Goal: Check status: Check status

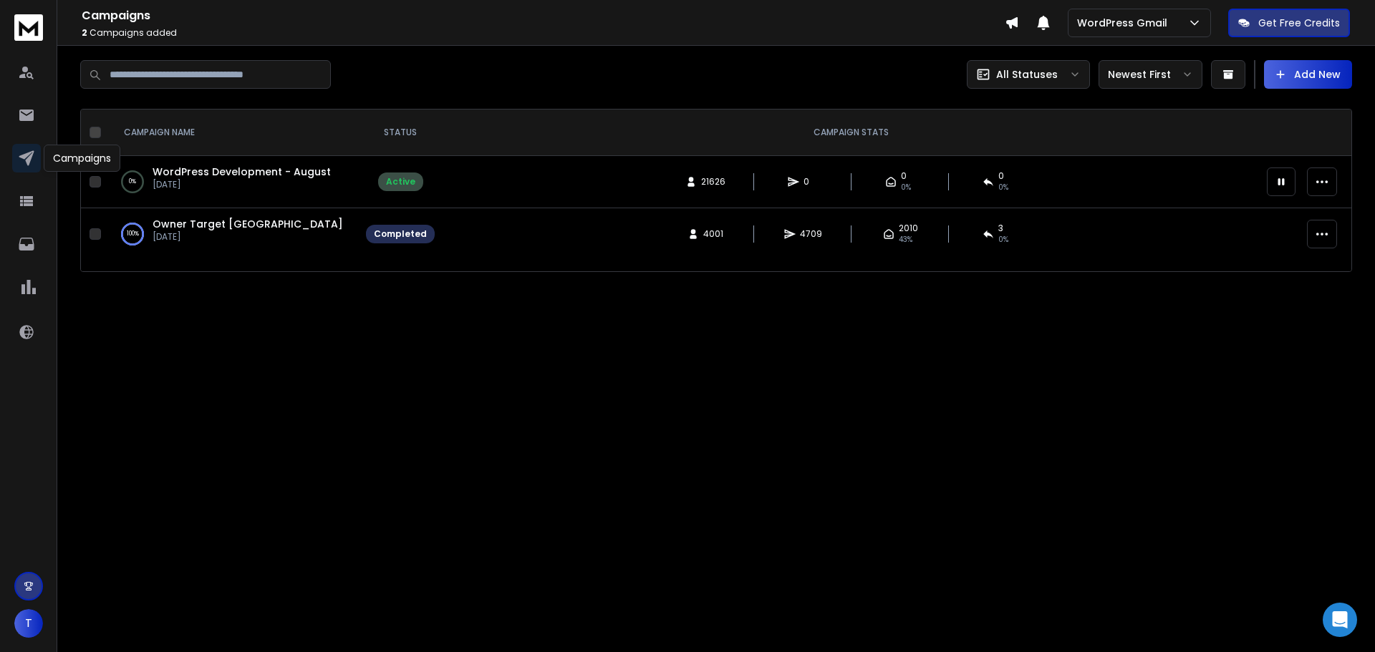
click at [216, 180] on p "[DATE]" at bounding box center [242, 184] width 178 height 11
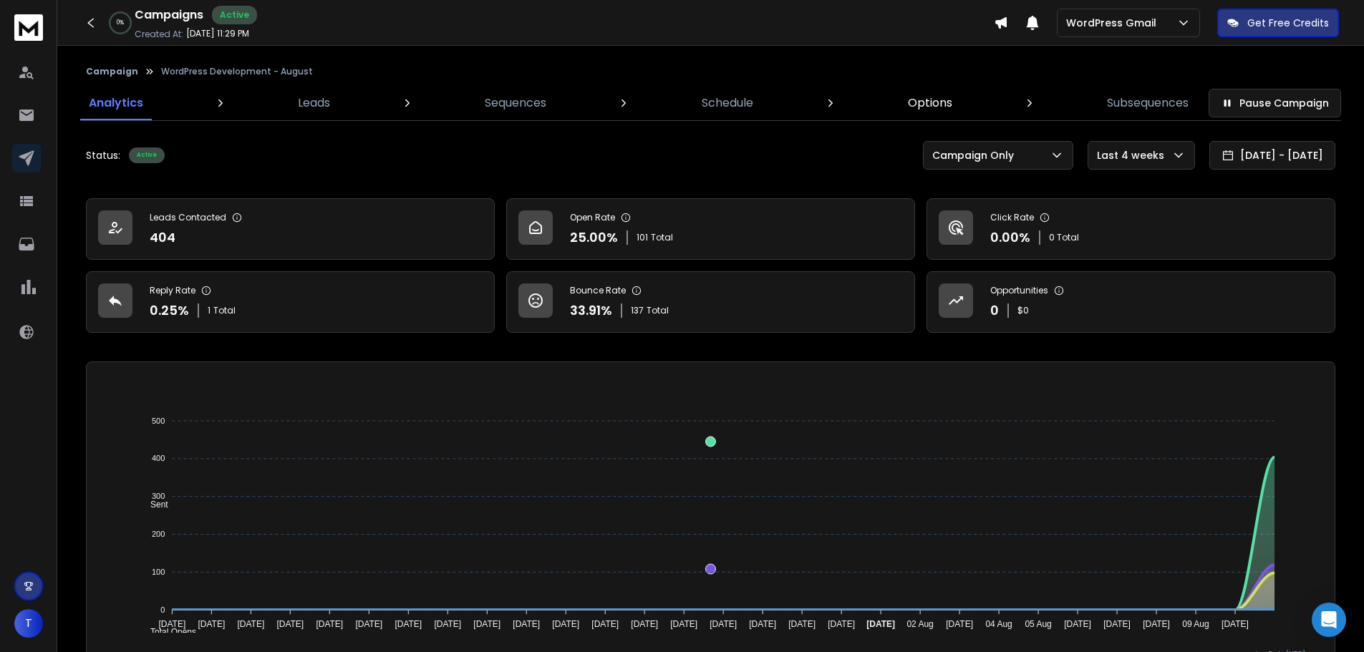
click at [921, 106] on p "Options" at bounding box center [930, 103] width 44 height 17
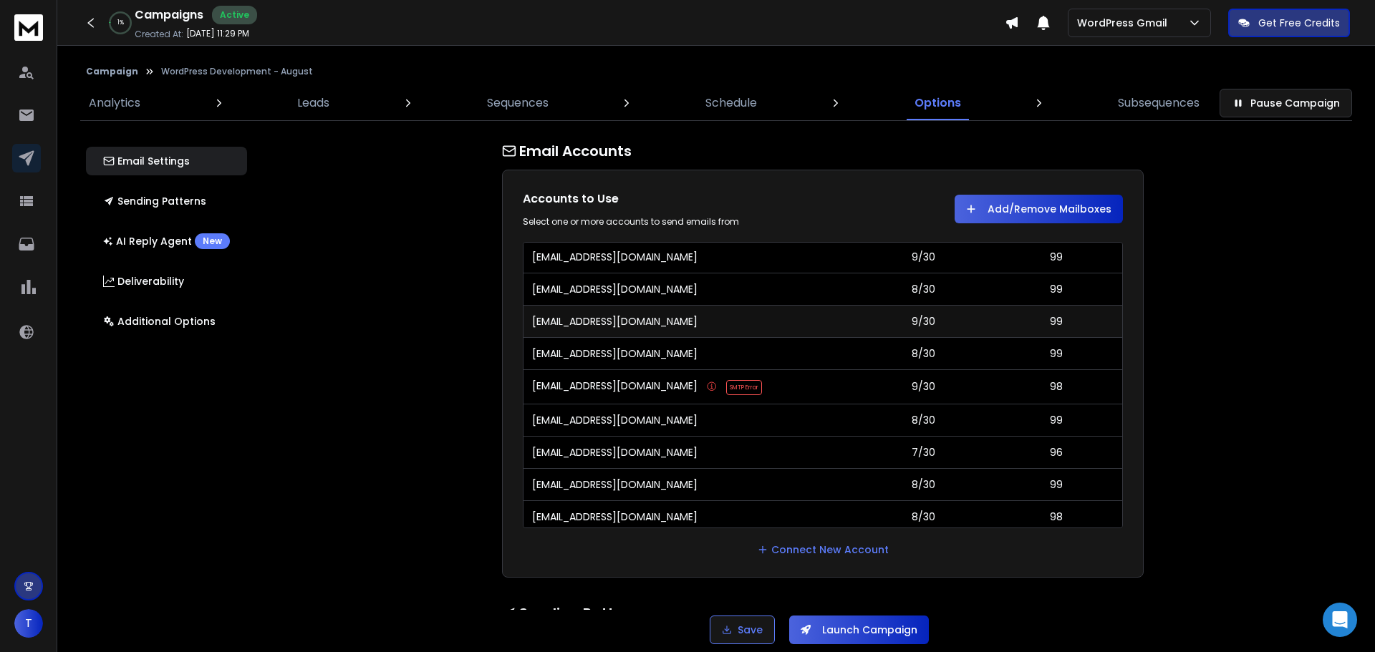
scroll to position [348, 0]
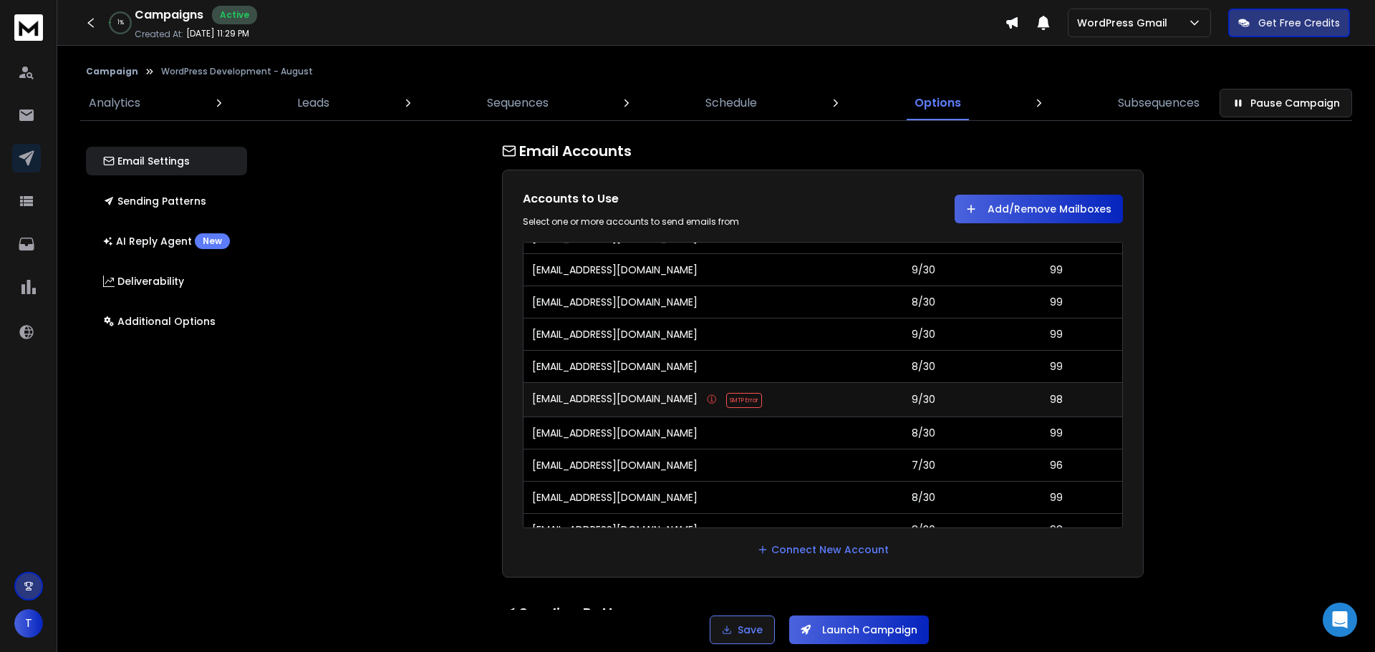
click at [575, 396] on p "[EMAIL_ADDRESS][DOMAIN_NAME]" at bounding box center [614, 400] width 165 height 16
copy div "[EMAIL_ADDRESS][DOMAIN_NAME]"
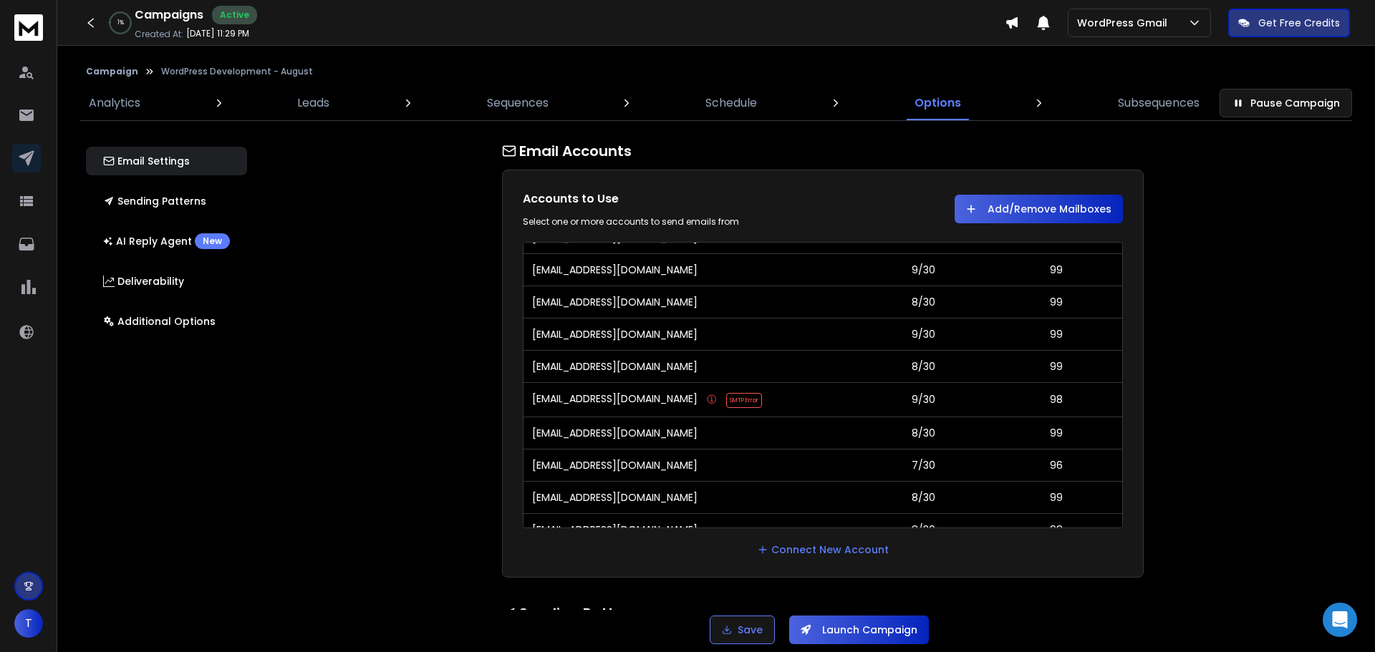
click at [333, 320] on div "Email Accounts Accounts to Use Select one or more accounts to send emails from …" at bounding box center [831, 375] width 1122 height 469
click at [39, 118] on link at bounding box center [26, 115] width 29 height 29
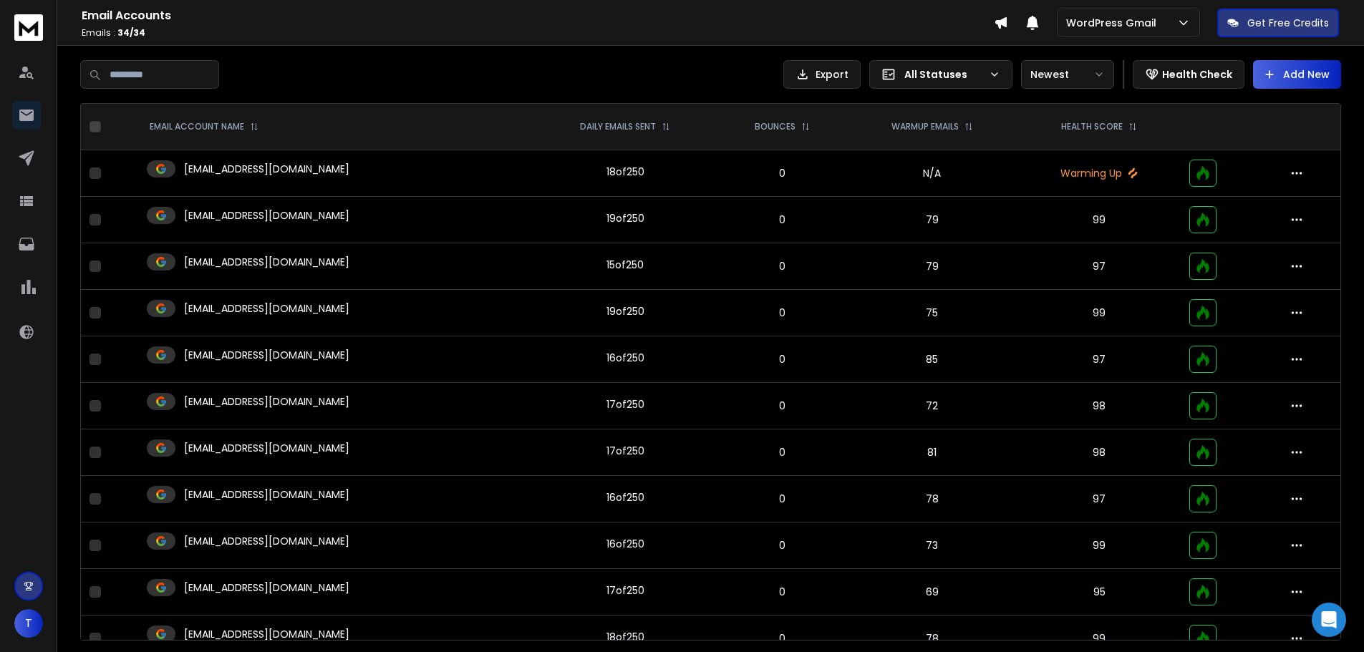
click at [178, 80] on input at bounding box center [149, 74] width 139 height 29
paste input "**********"
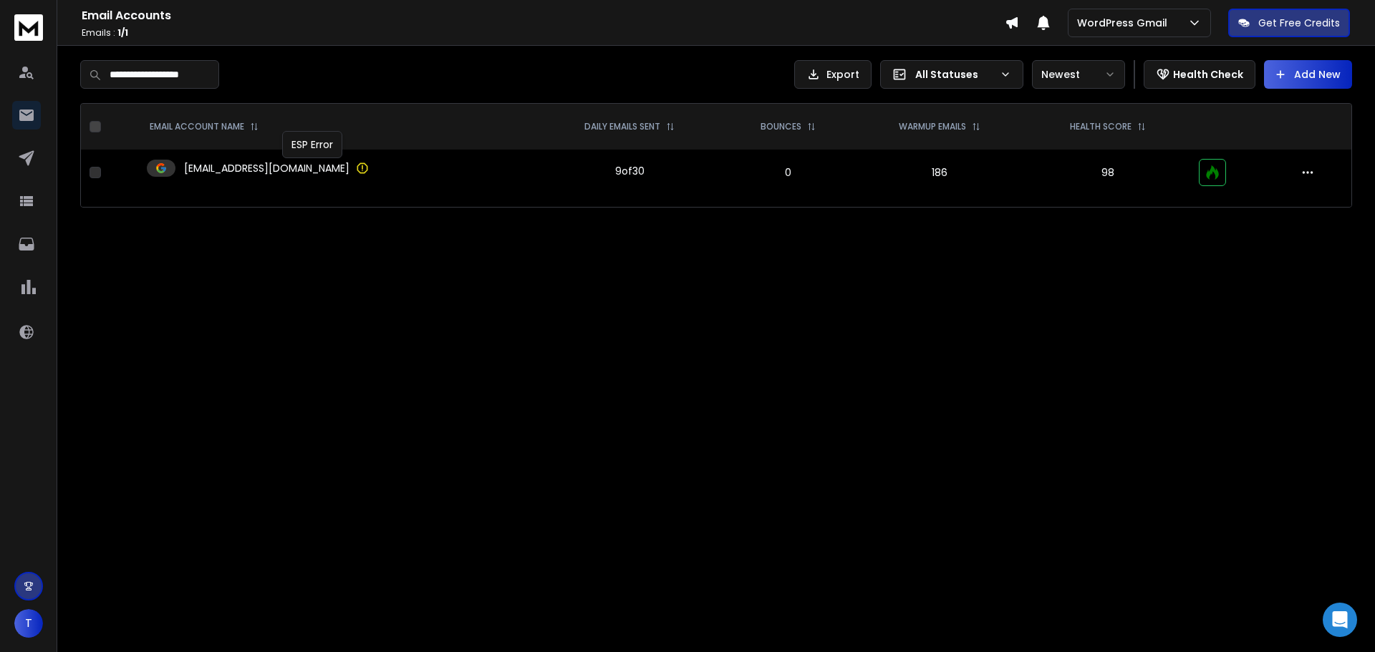
type input "**********"
click at [362, 168] on icon at bounding box center [362, 167] width 1 height 4
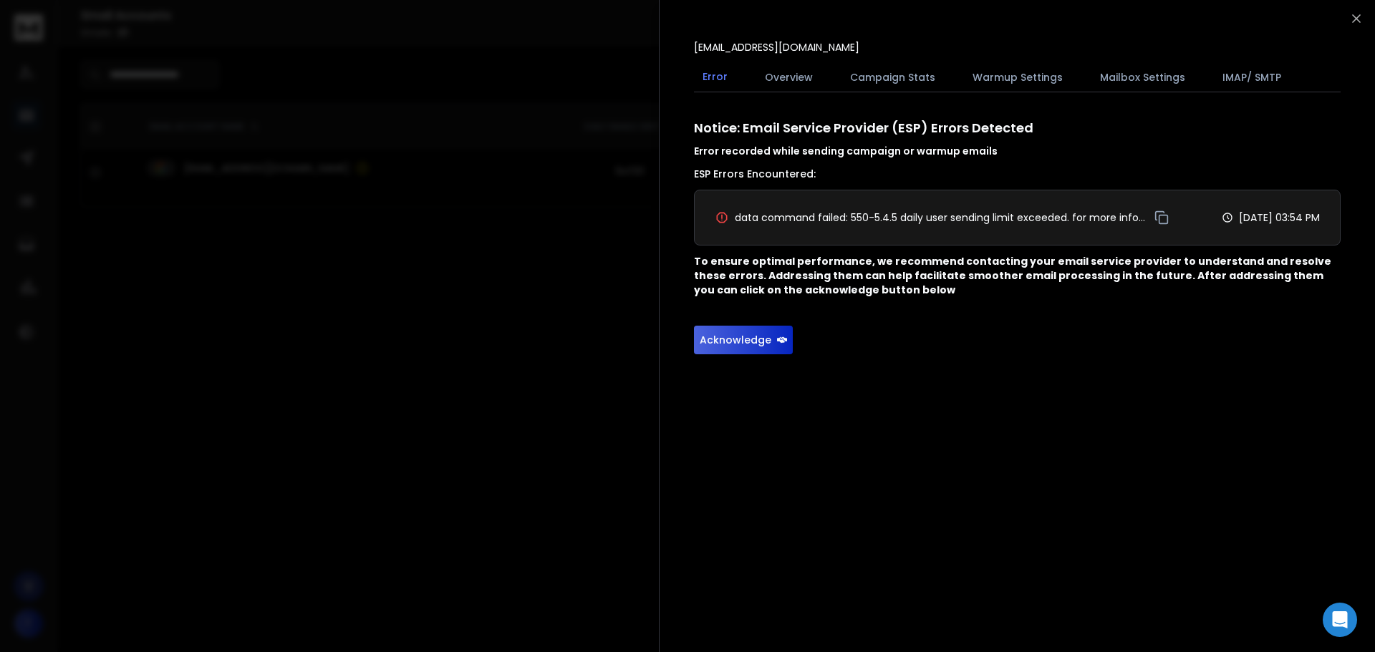
click at [731, 342] on button "Acknowledge" at bounding box center [743, 340] width 99 height 29
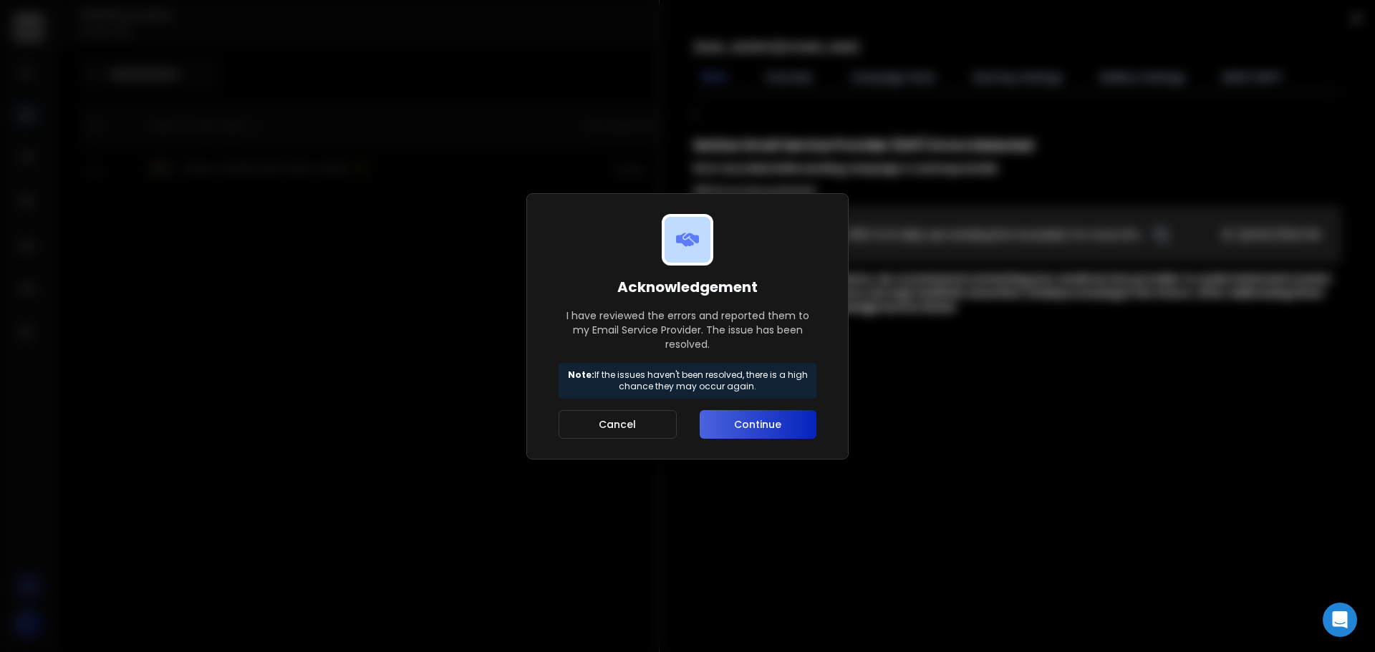
click at [753, 420] on button "Continue" at bounding box center [758, 424] width 117 height 29
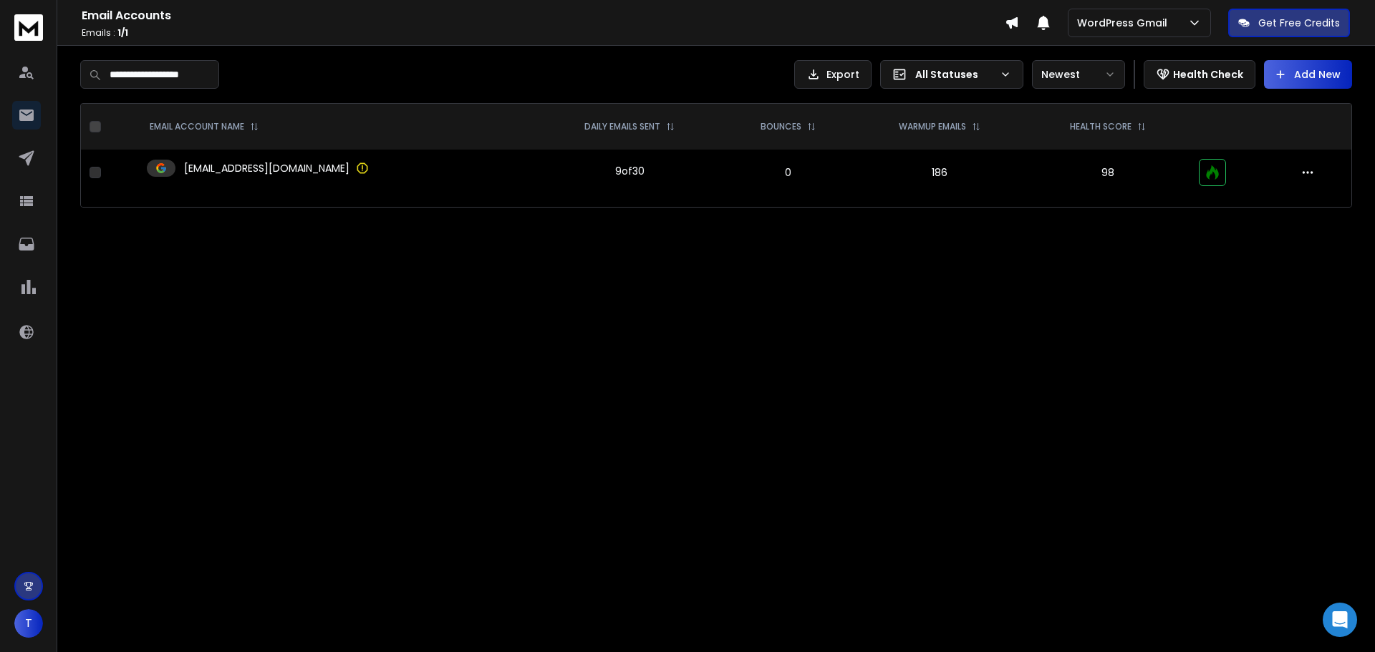
click at [356, 333] on div "**********" at bounding box center [687, 326] width 1375 height 652
click at [26, 151] on icon at bounding box center [26, 158] width 17 height 17
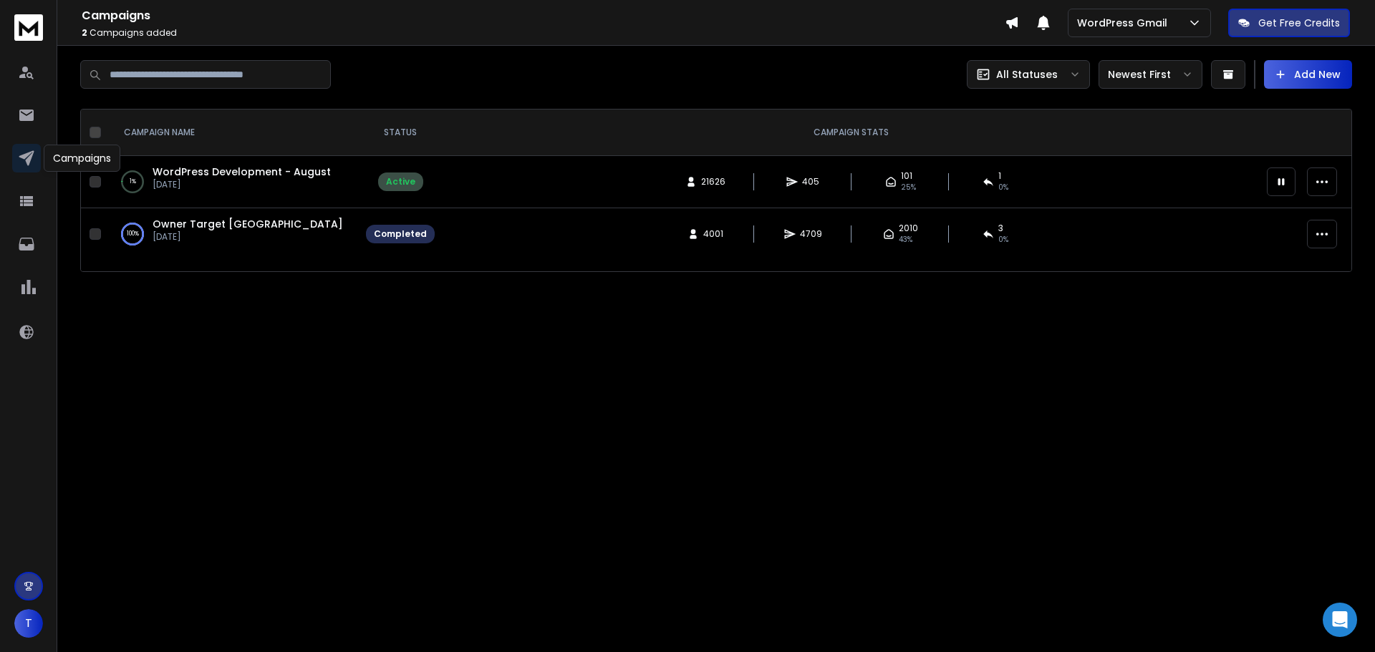
click at [427, 367] on div "Get only verified leads with our AI-powered Lead Finder, starting at $22/mo Try…" at bounding box center [687, 326] width 1375 height 652
click at [216, 164] on td "1 % WordPress Development - [DATE][DATE]" at bounding box center [232, 182] width 251 height 52
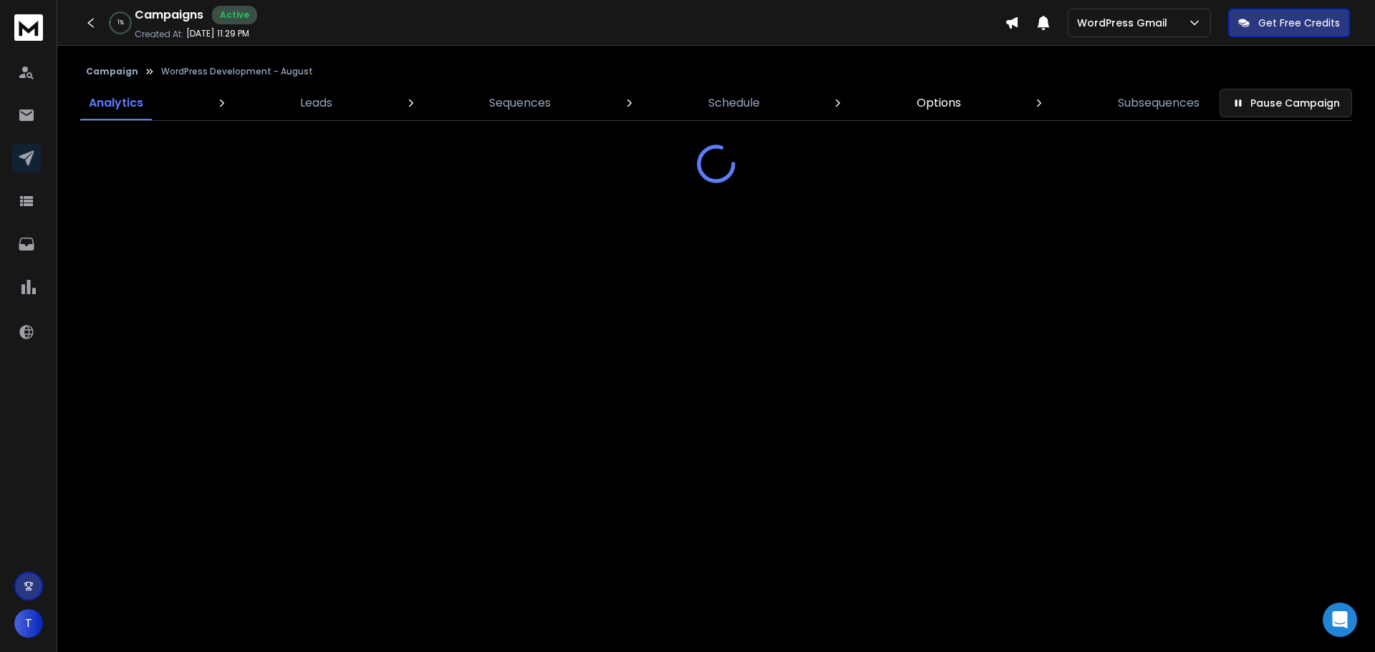
click at [933, 108] on p "Options" at bounding box center [939, 103] width 44 height 17
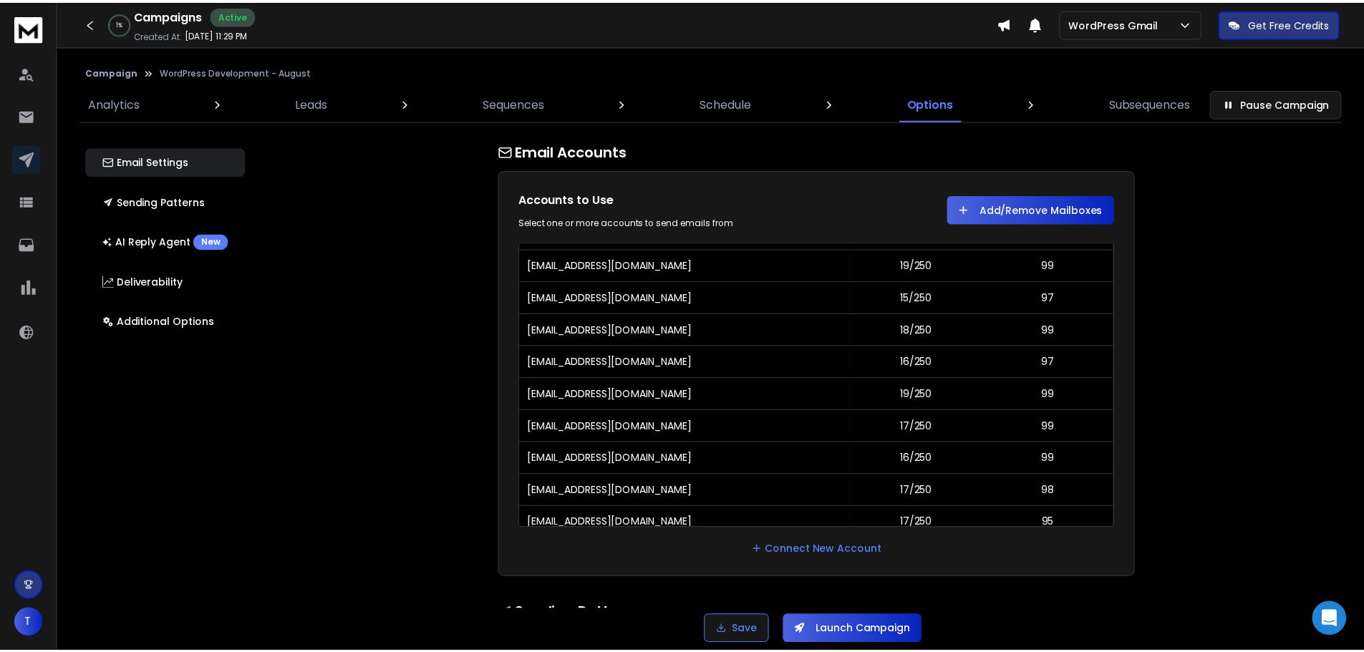
scroll to position [847, 0]
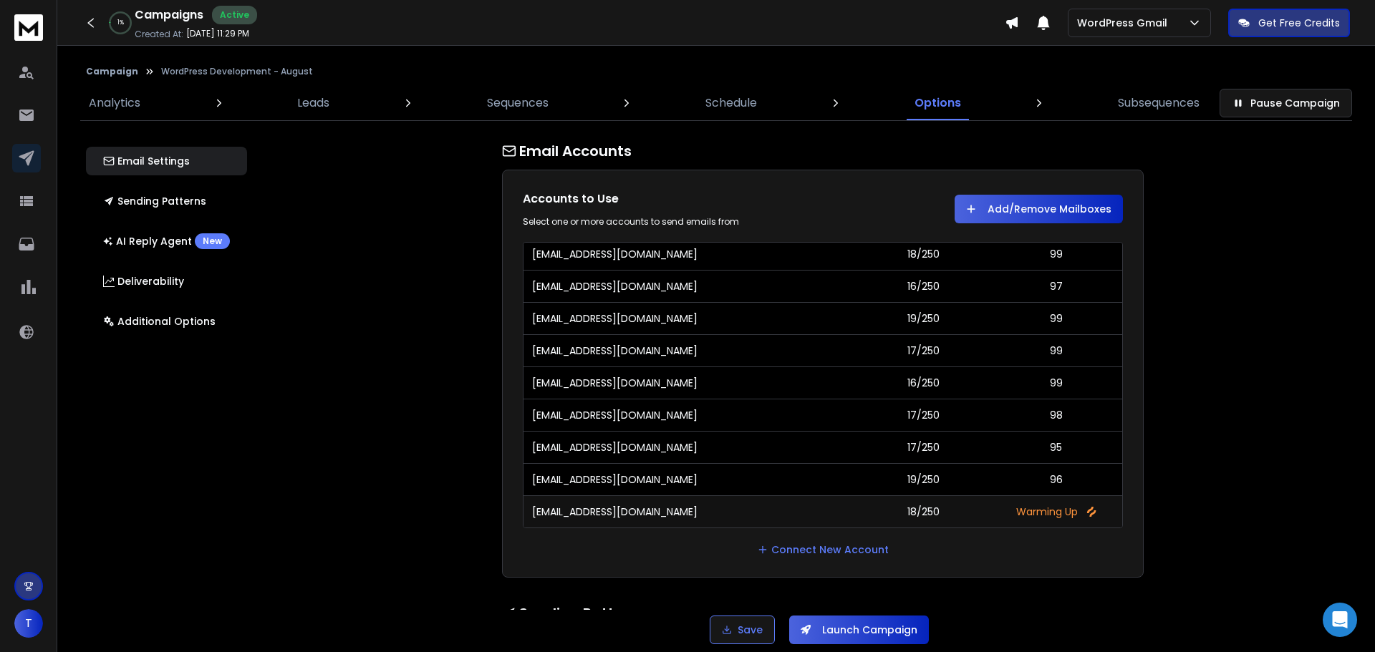
click at [879, 512] on td "18/250" at bounding box center [923, 512] width 134 height 32
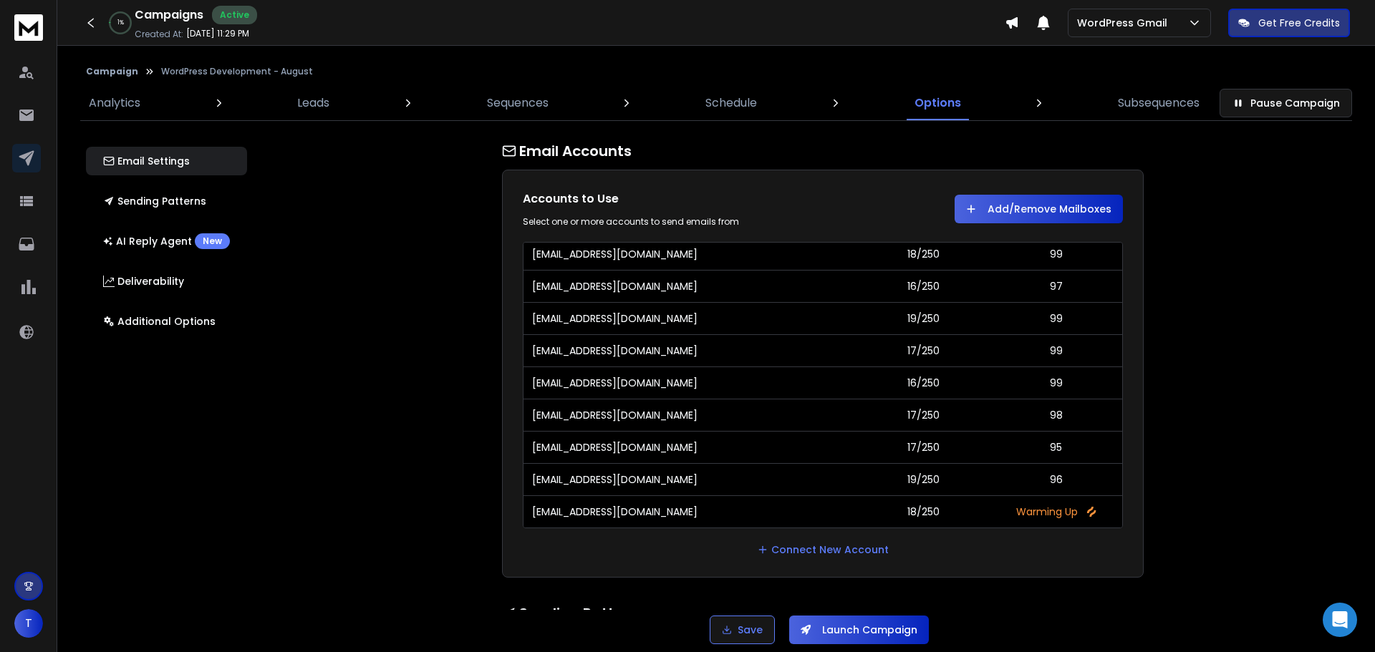
click at [291, 353] on div "Email Accounts Accounts to Use Select one or more accounts to send emails from …" at bounding box center [831, 375] width 1122 height 469
click at [110, 112] on link "Analytics" at bounding box center [114, 103] width 69 height 34
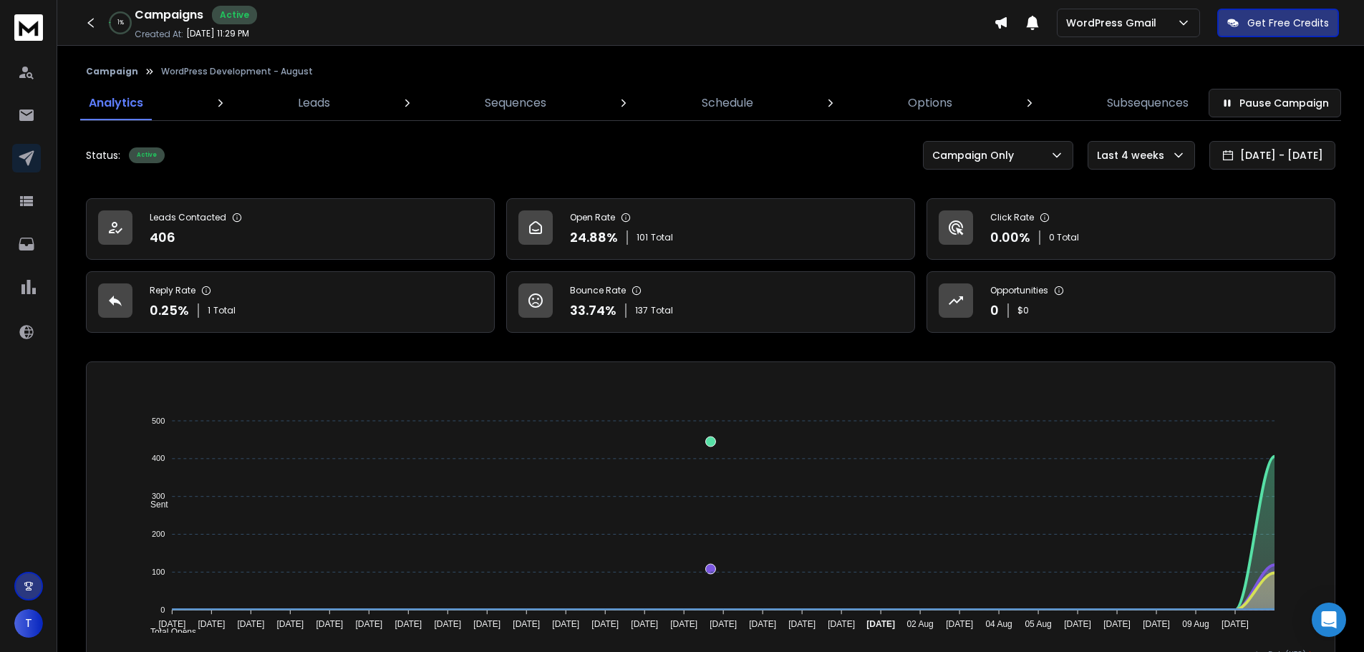
click at [116, 99] on p "Analytics" at bounding box center [116, 103] width 54 height 17
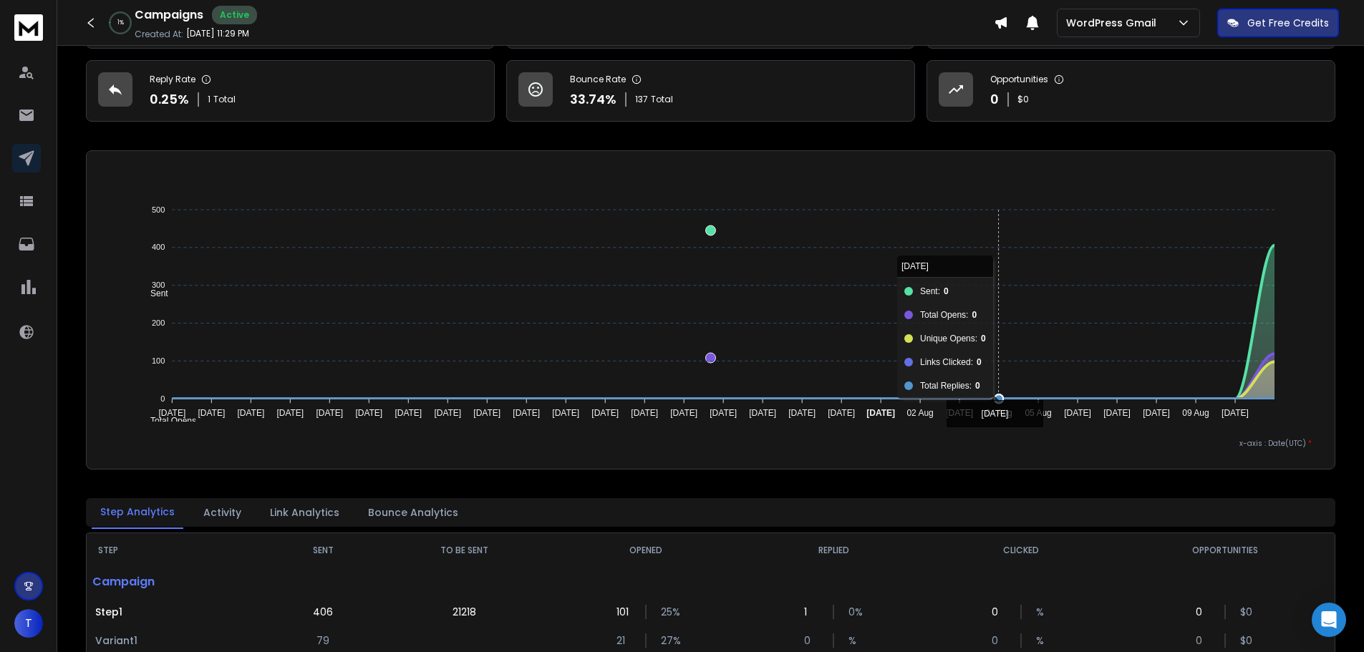
scroll to position [215, 0]
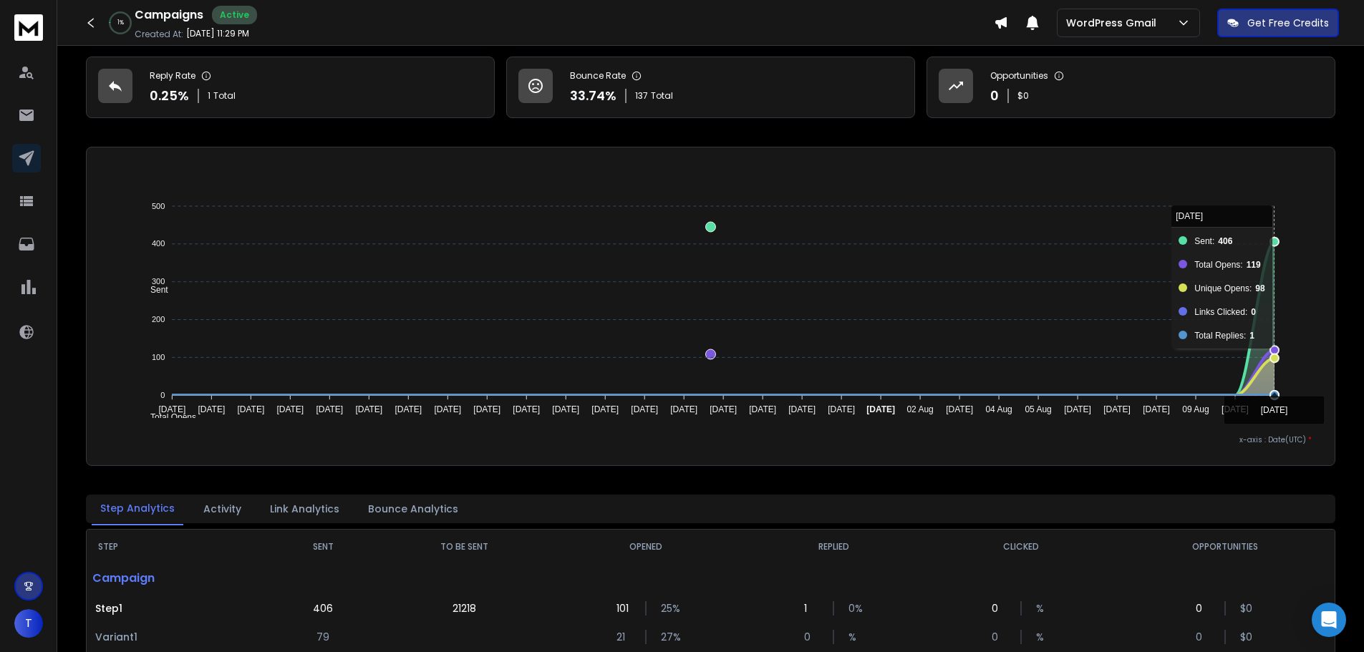
click at [1265, 377] on foreignobject "Sent Total Opens Unique Opens Links Clicked Total Replies" at bounding box center [711, 293] width 1142 height 251
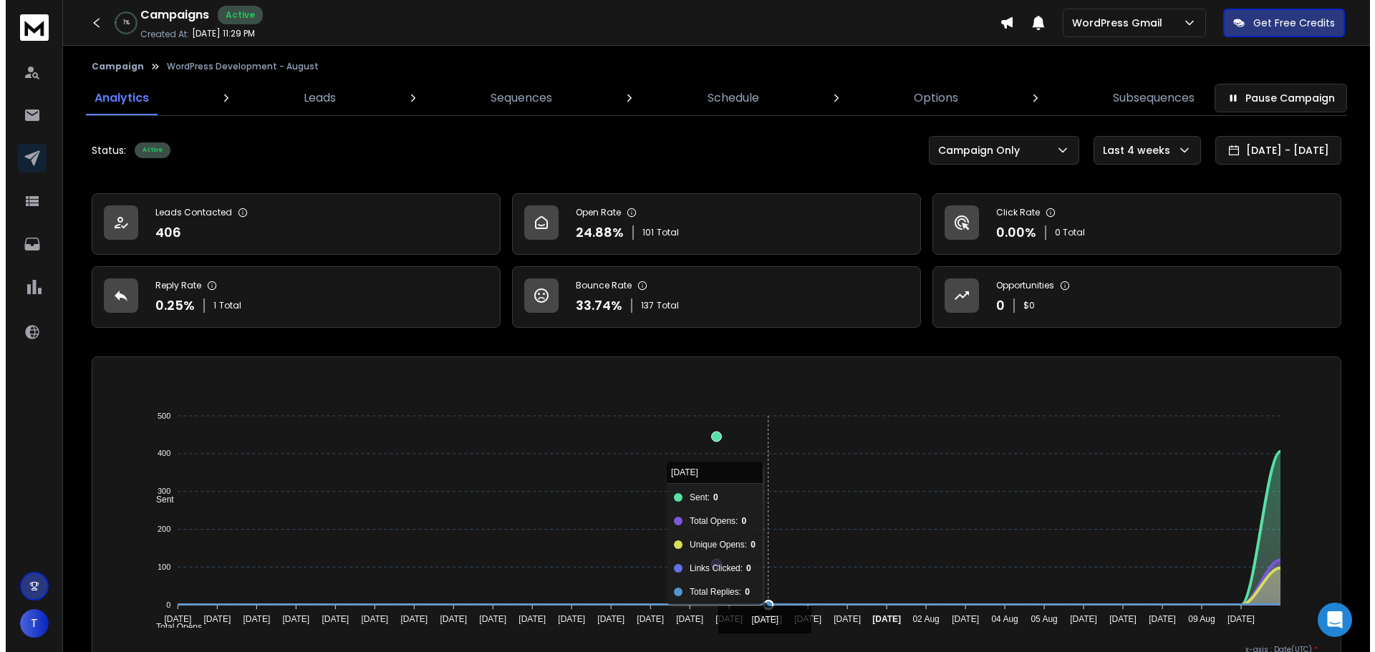
scroll to position [0, 0]
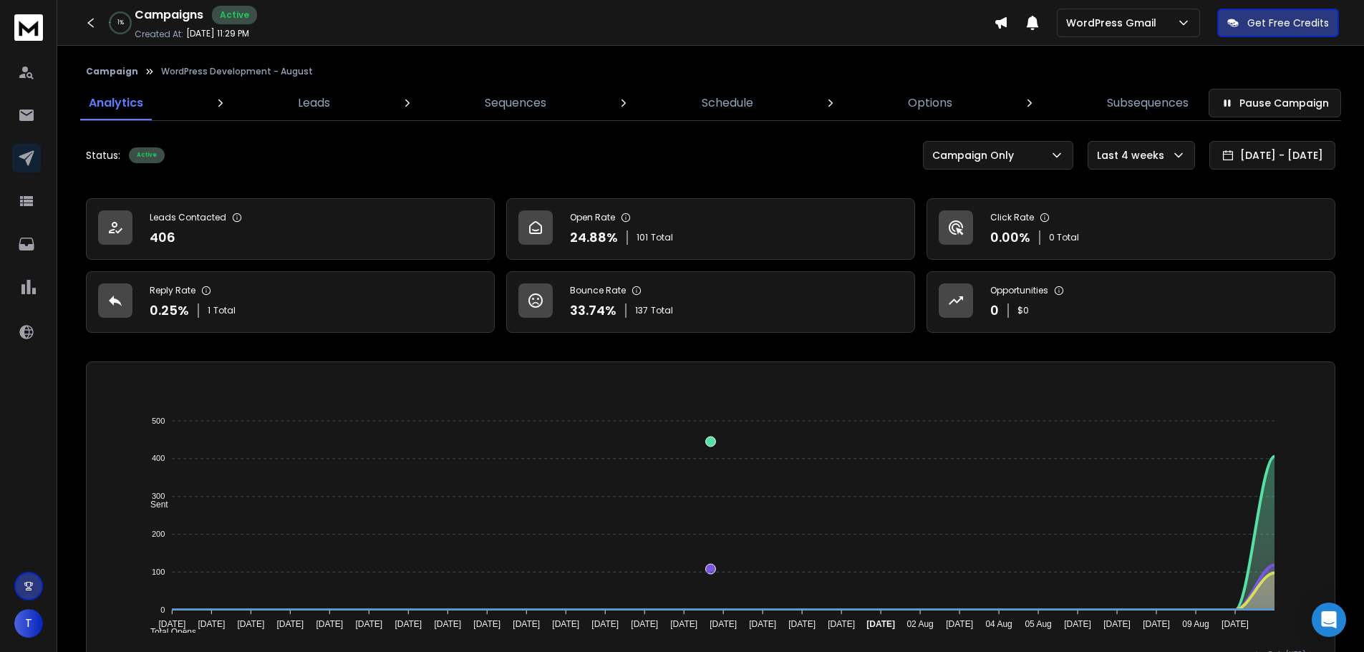
click at [88, 425] on div "Sent Total Opens Unique Opens Links Clicked Total Replies 500 500 400 400 300 3…" at bounding box center [711, 521] width 1250 height 319
click at [644, 182] on div "Status: Active Pause Campaign Campaign Only Last 4 weeks [DATE] - [DATE] Leads …" at bounding box center [711, 579] width 1250 height 876
click at [16, 151] on link at bounding box center [26, 158] width 29 height 29
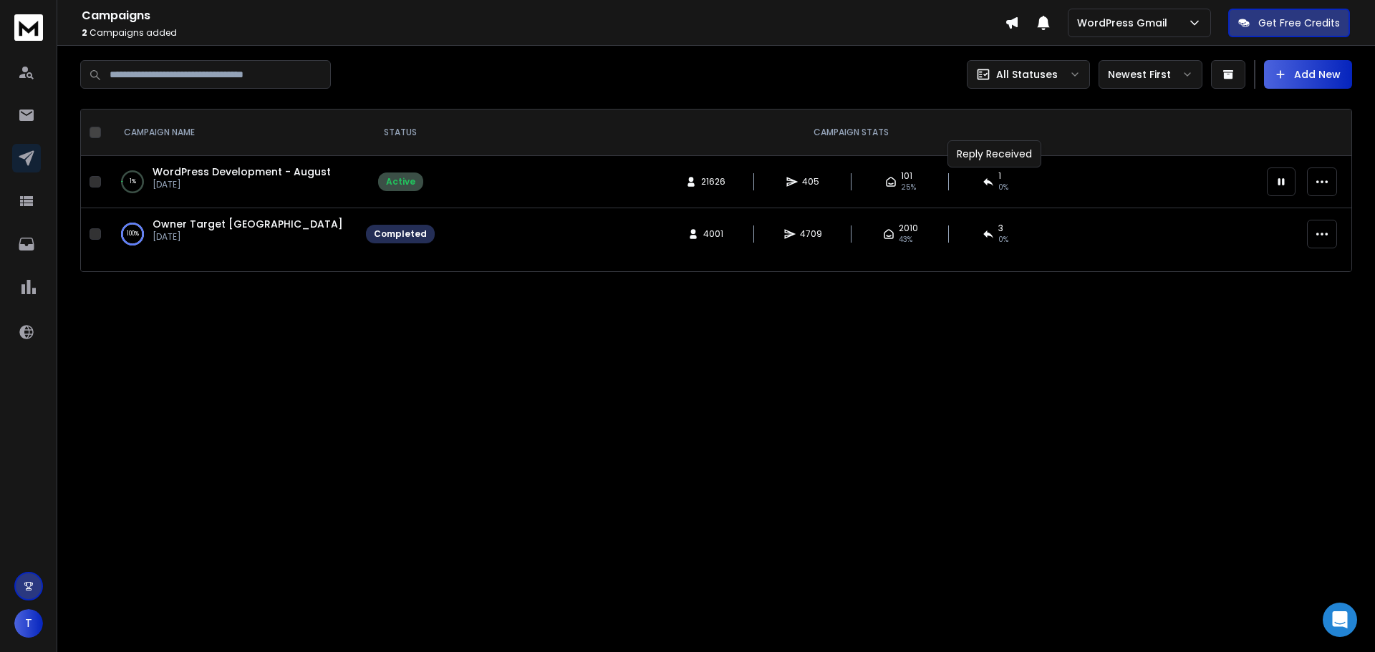
click at [991, 173] on div "1 0 %" at bounding box center [996, 181] width 43 height 23
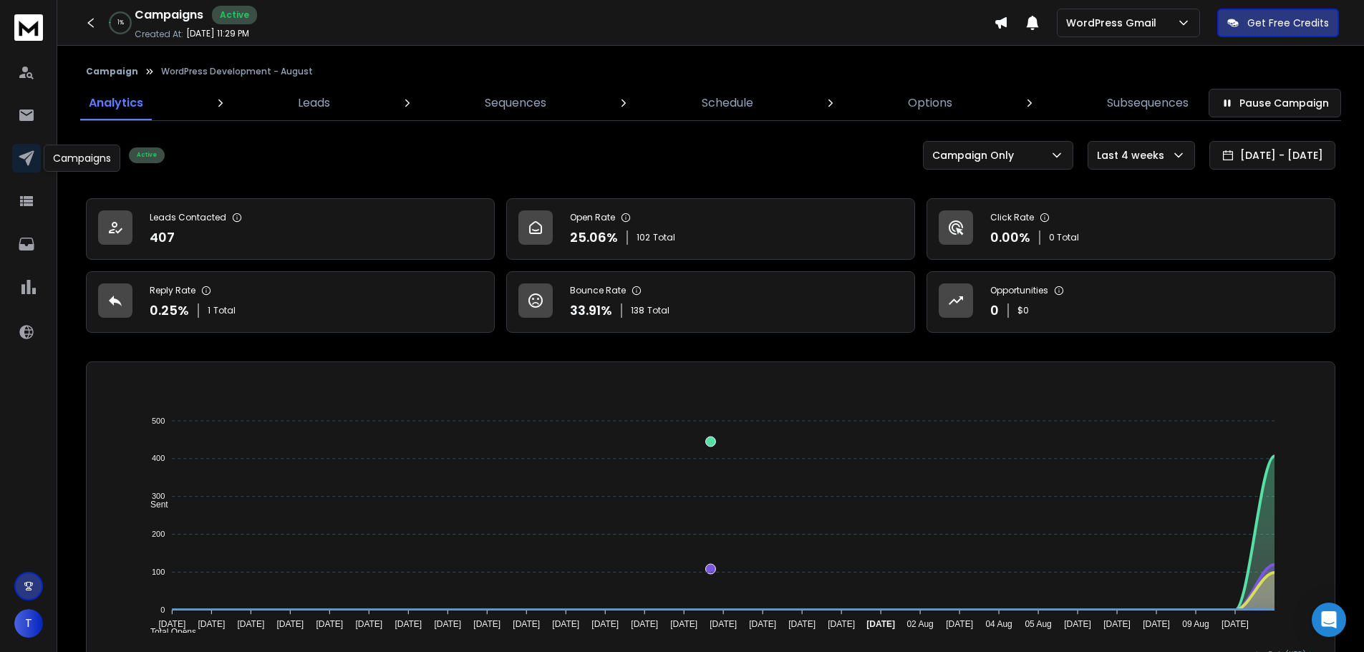
click at [16, 150] on link at bounding box center [26, 158] width 29 height 29
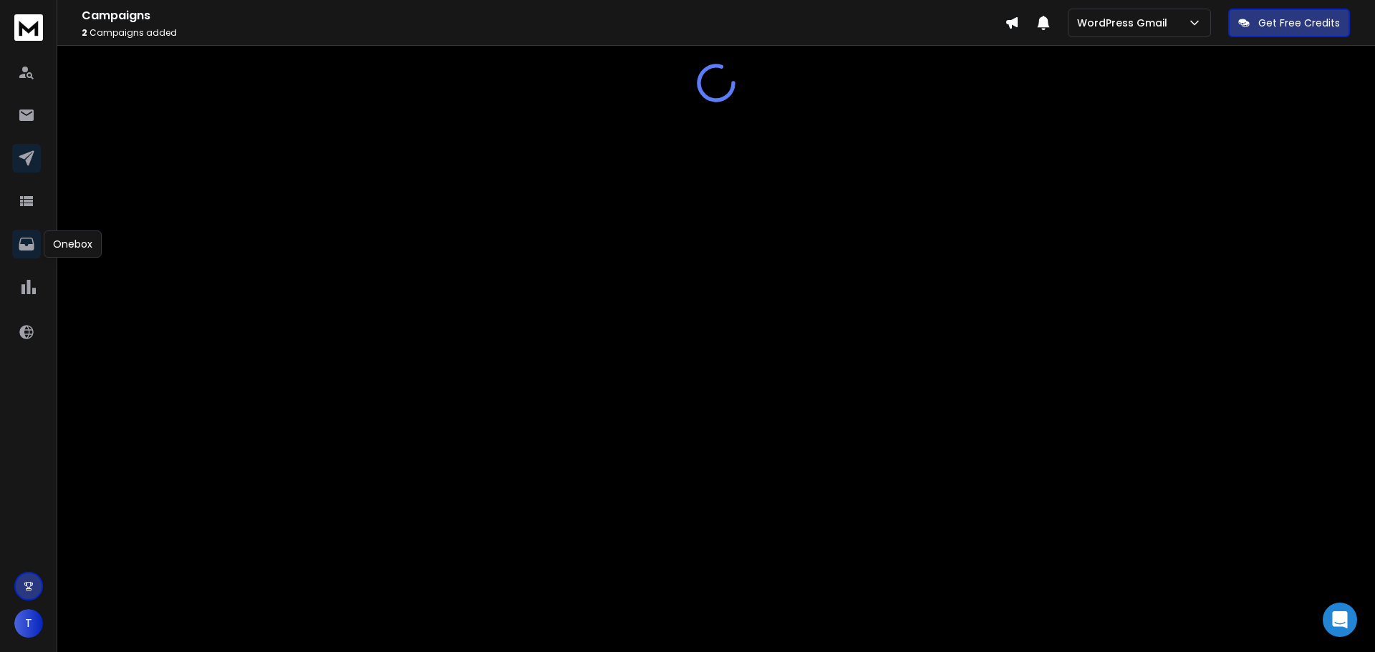
click at [24, 241] on icon at bounding box center [26, 244] width 17 height 17
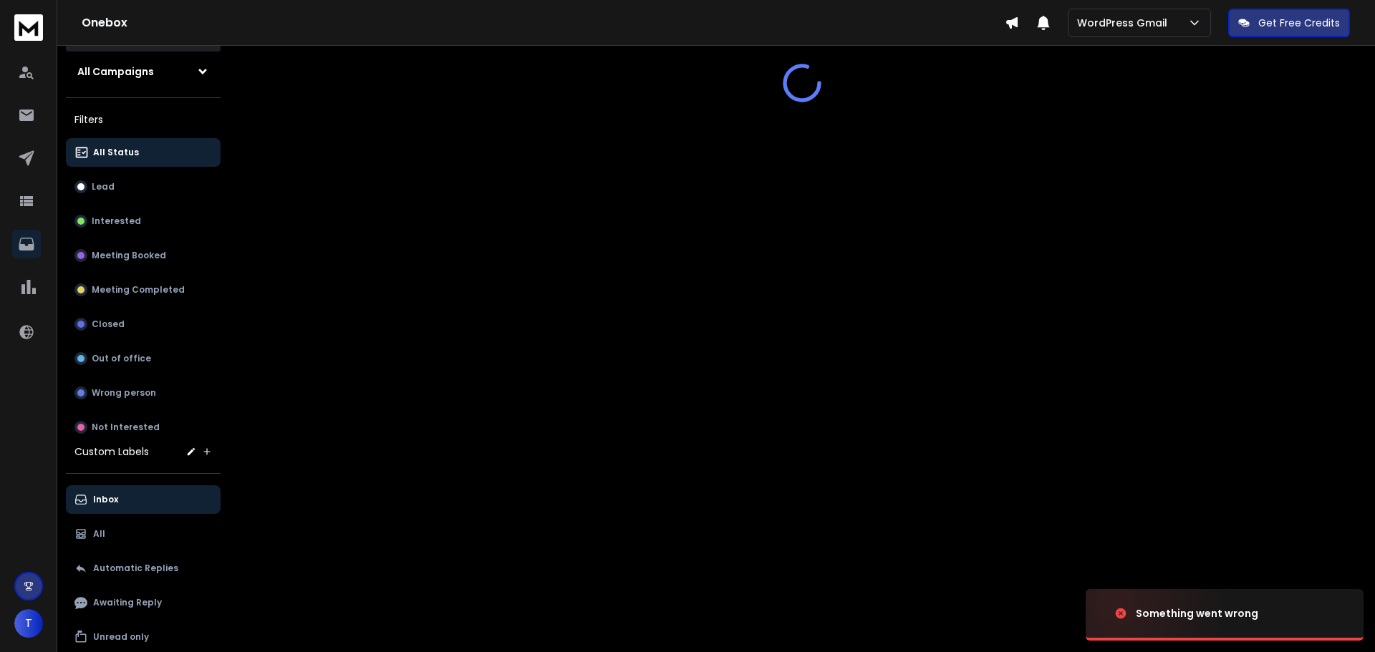
scroll to position [72, 0]
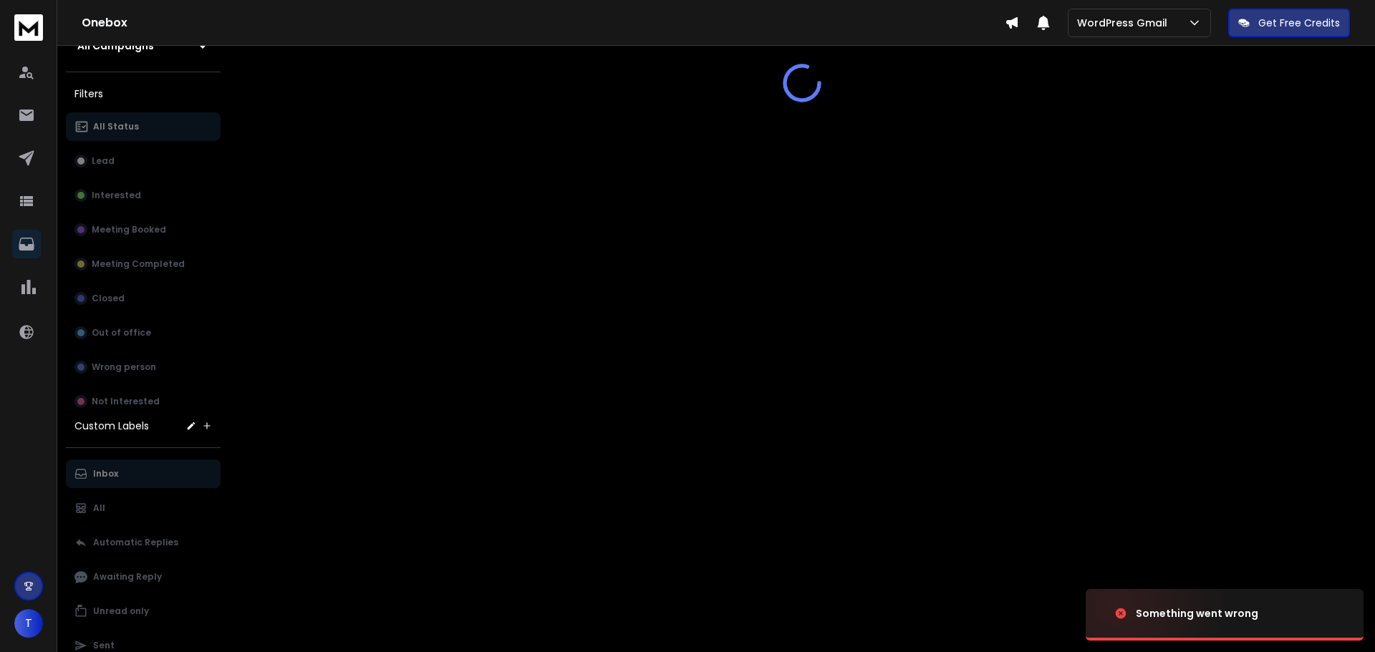
click at [136, 513] on div "Inbox All Automatic Replies Awaiting Reply Unread only Sent Archive" at bounding box center [143, 577] width 155 height 235
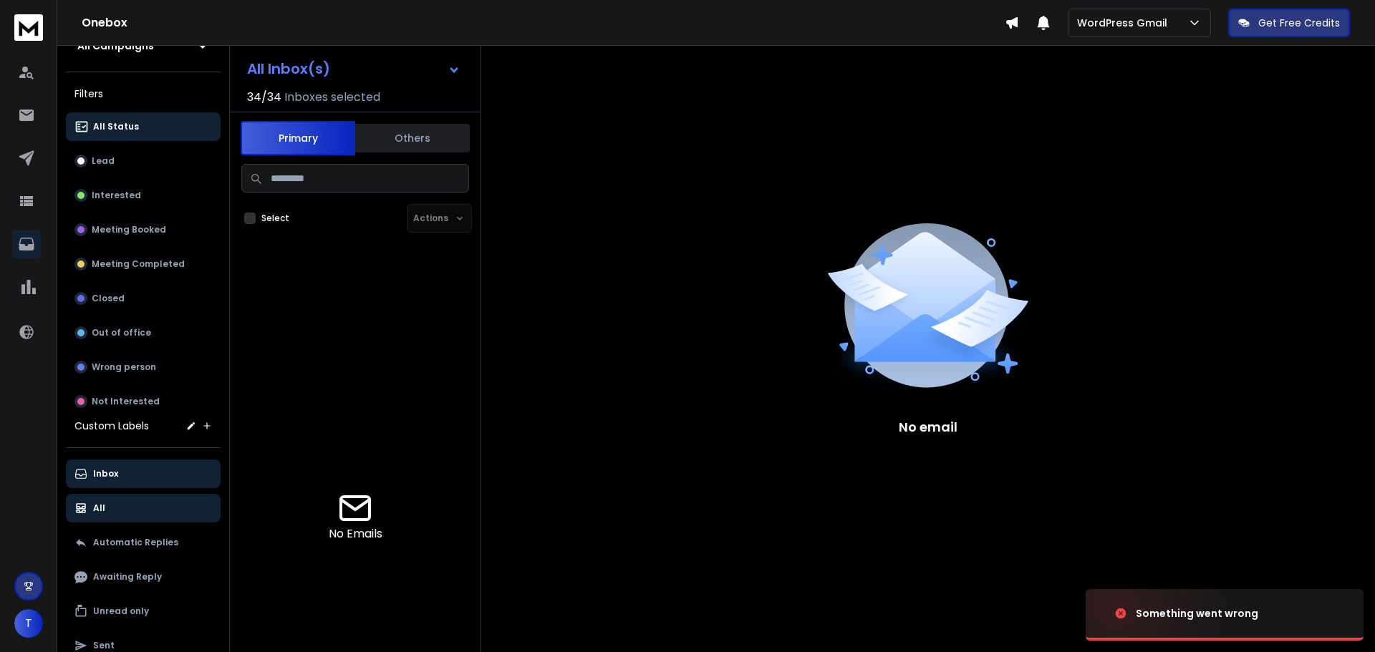
click at [132, 510] on button "All" at bounding box center [143, 508] width 155 height 29
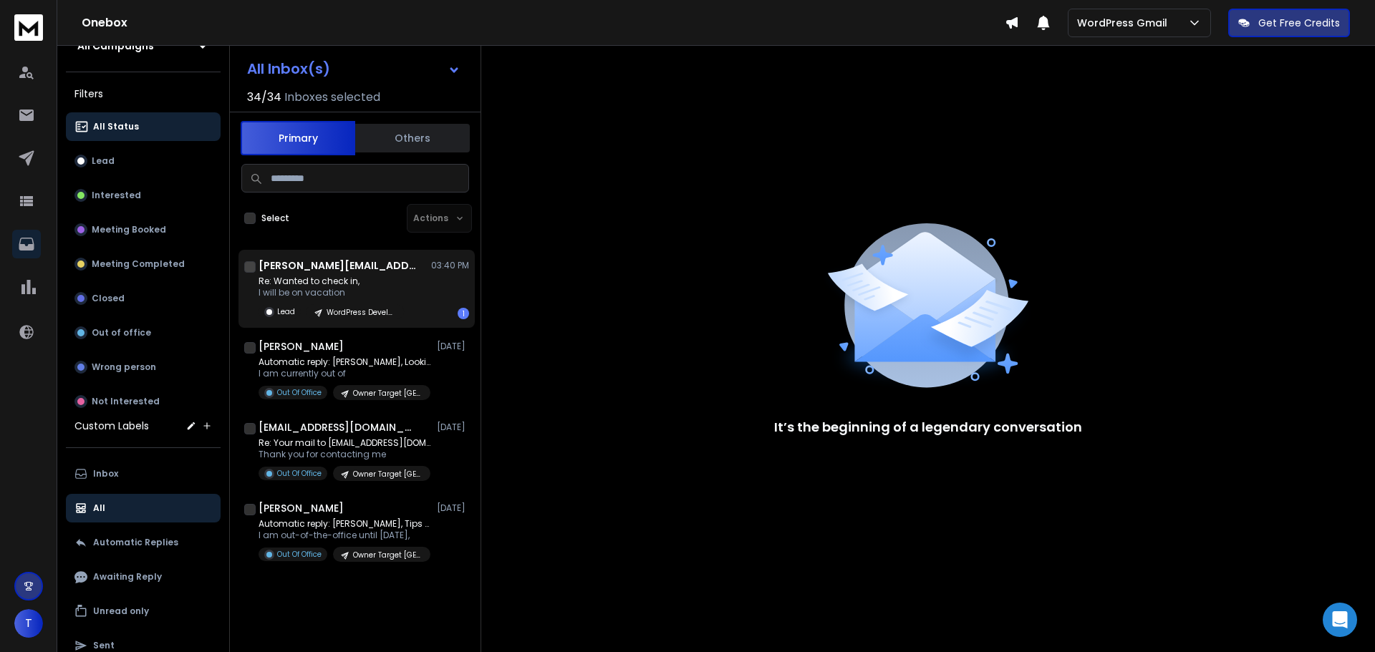
click at [390, 278] on p "Re: Wanted to check in," at bounding box center [331, 281] width 145 height 11
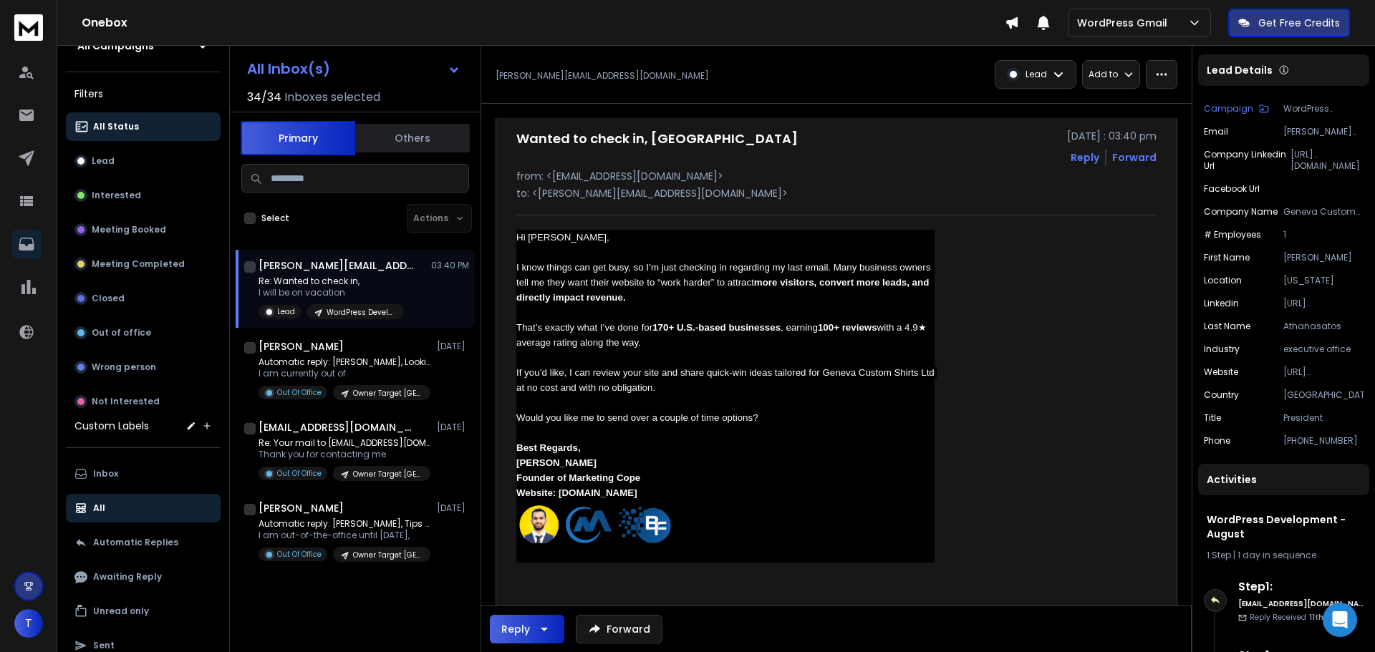
scroll to position [119, 0]
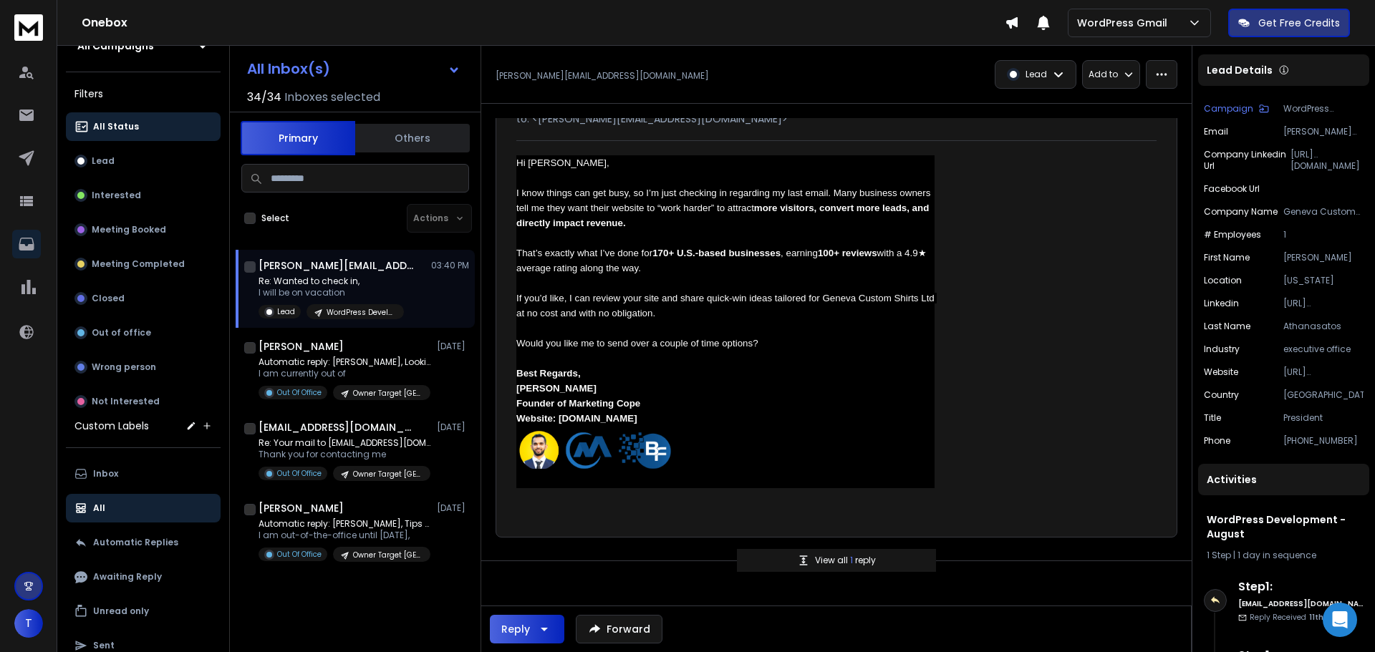
click at [807, 572] on div "[DATE] Wanted to check in, [PERSON_NAME] [DATE] : 03:40 pm Reply Forward from: …" at bounding box center [836, 348] width 710 height 699
click at [821, 556] on p "View all 1 reply" at bounding box center [845, 560] width 61 height 11
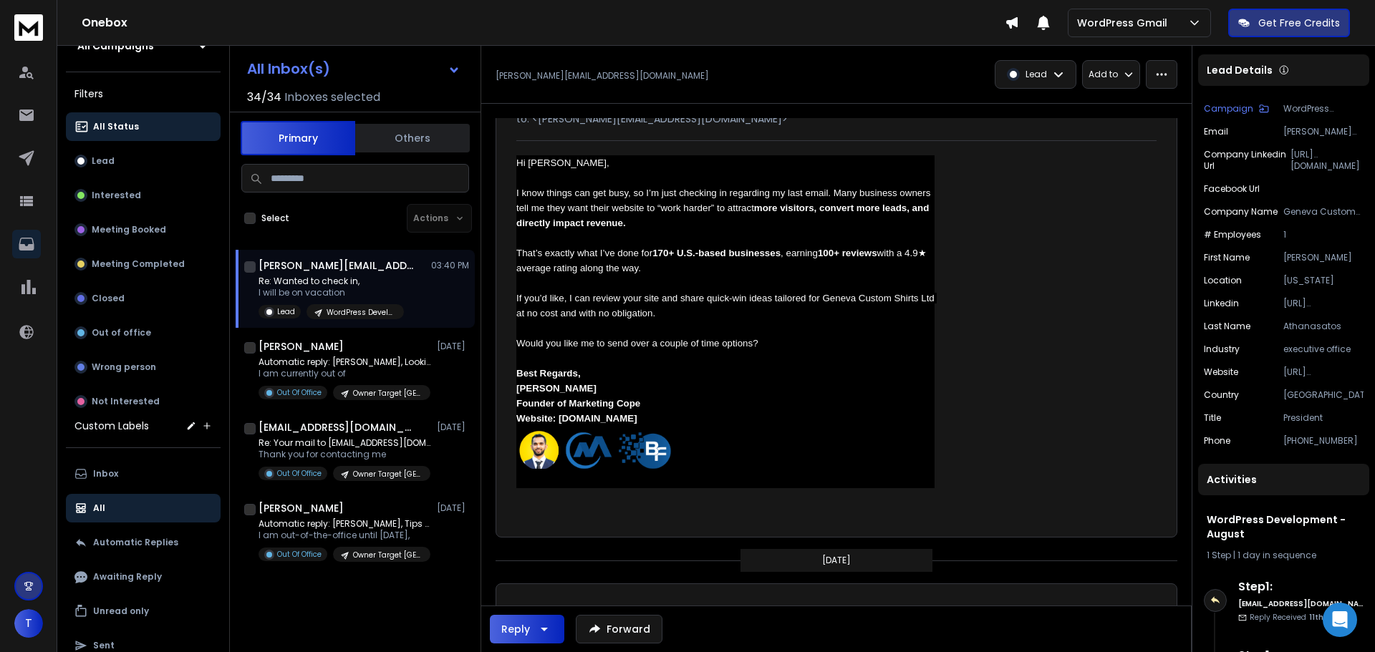
scroll to position [387, 0]
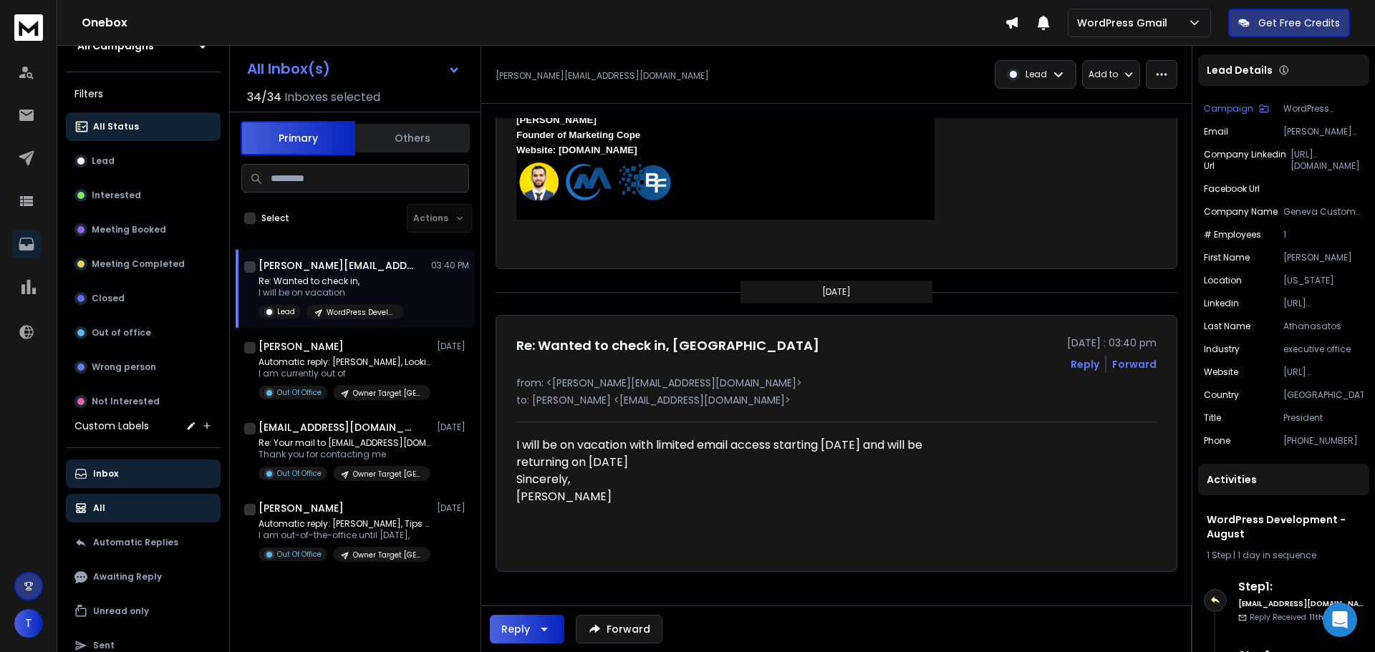
click at [132, 475] on button "Inbox" at bounding box center [143, 474] width 155 height 29
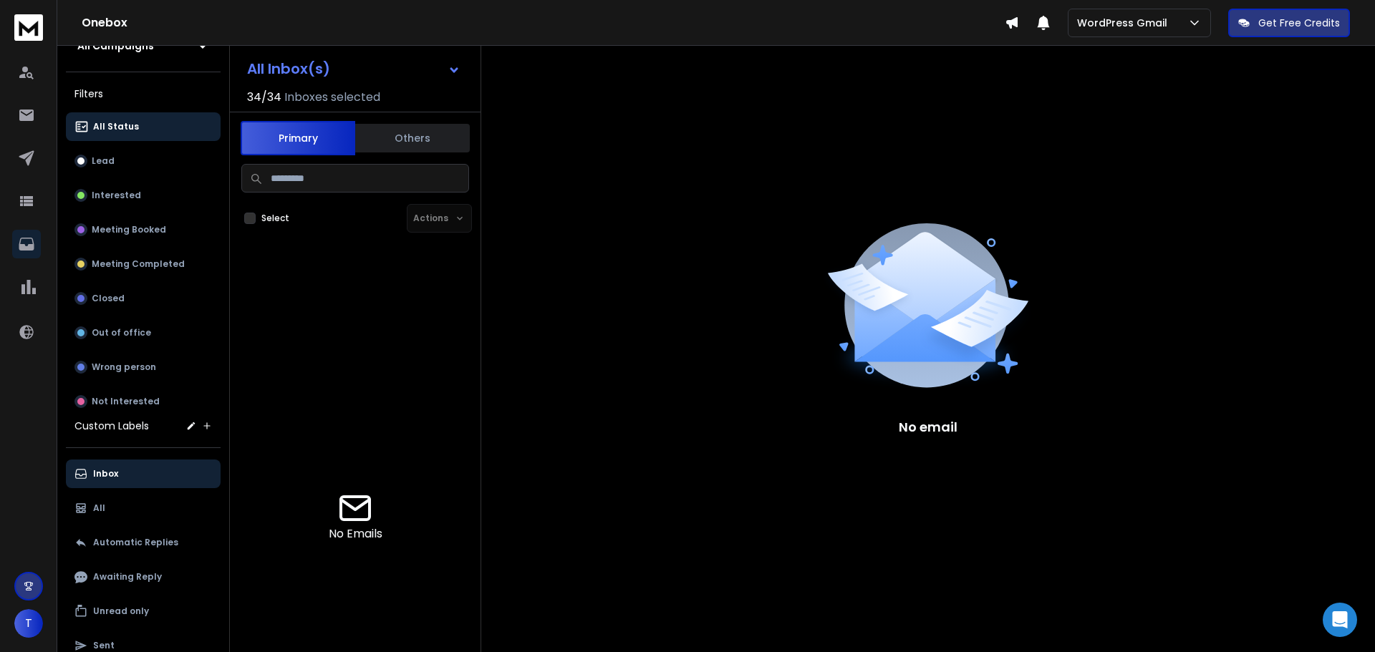
click at [145, 132] on button "All Status" at bounding box center [143, 126] width 155 height 29
